Goal: Task Accomplishment & Management: Manage account settings

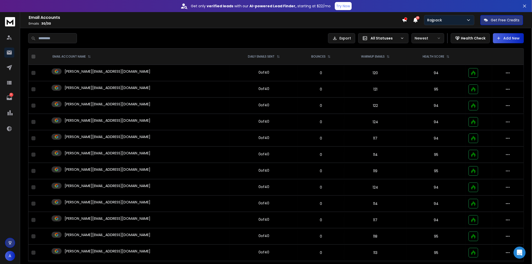
click at [453, 18] on div "Rajpack" at bounding box center [449, 20] width 44 height 5
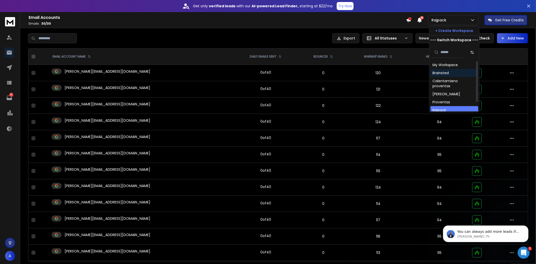
click at [447, 72] on div "Brainsted" at bounding box center [440, 72] width 16 height 5
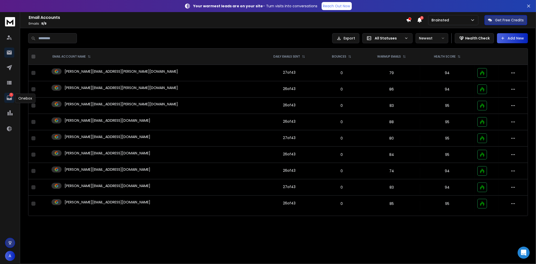
click at [9, 96] on icon at bounding box center [9, 98] width 6 height 6
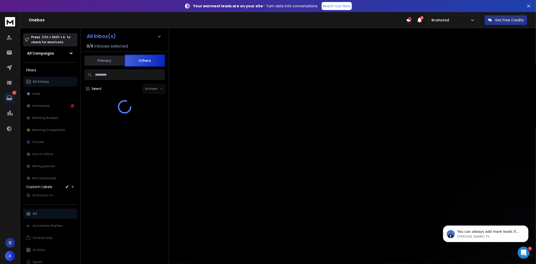
click at [141, 56] on button "Others" at bounding box center [145, 61] width 40 height 12
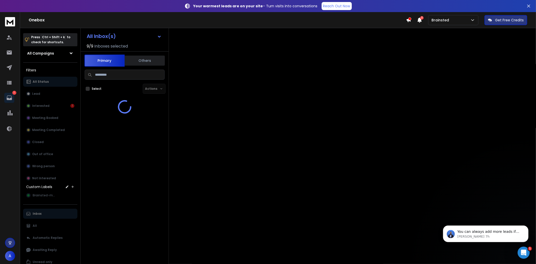
click at [107, 61] on button "Primary" at bounding box center [104, 61] width 40 height 12
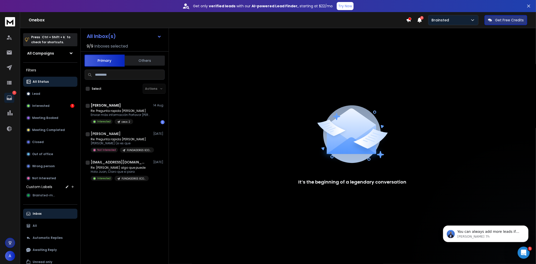
click at [445, 15] on button "Brainsted" at bounding box center [453, 20] width 50 height 10
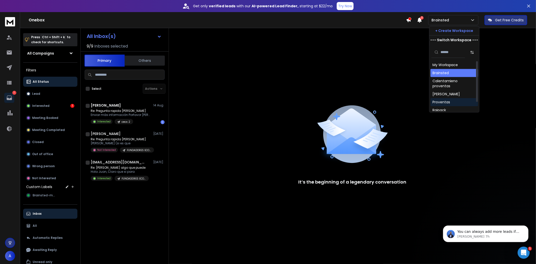
click at [439, 99] on div "Proventas" at bounding box center [441, 101] width 18 height 5
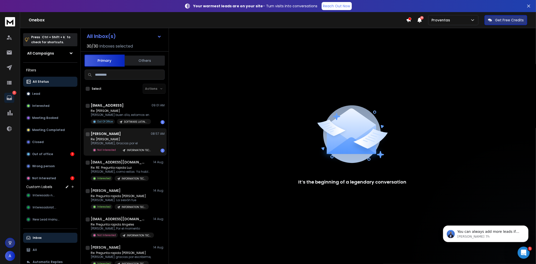
click at [118, 134] on h1 "[PERSON_NAME]" at bounding box center [106, 133] width 30 height 5
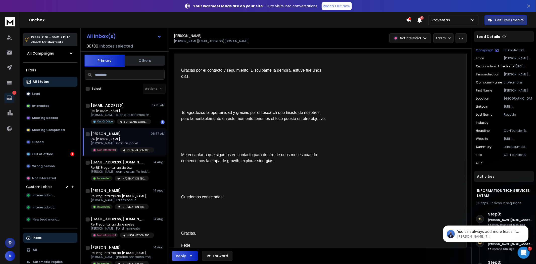
scroll to position [84, 0]
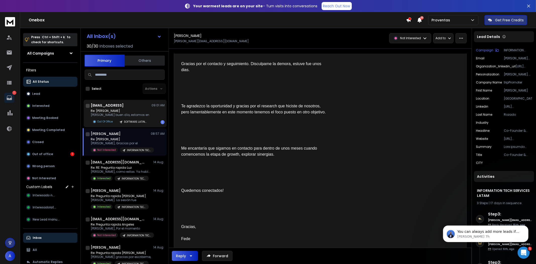
click at [157, 112] on div "Re: [PERSON_NAME] buen día, estamos en Out Of Office SOFTWARE LATINO ARG,CH, PA…" at bounding box center [128, 116] width 74 height 15
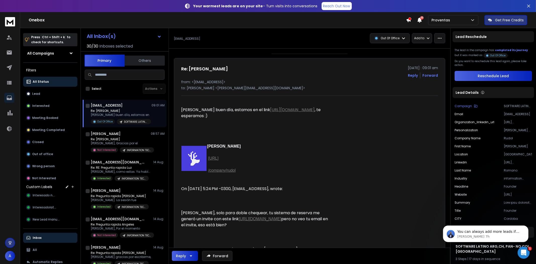
scroll to position [0, 0]
